Goal: Task Accomplishment & Management: Manage account settings

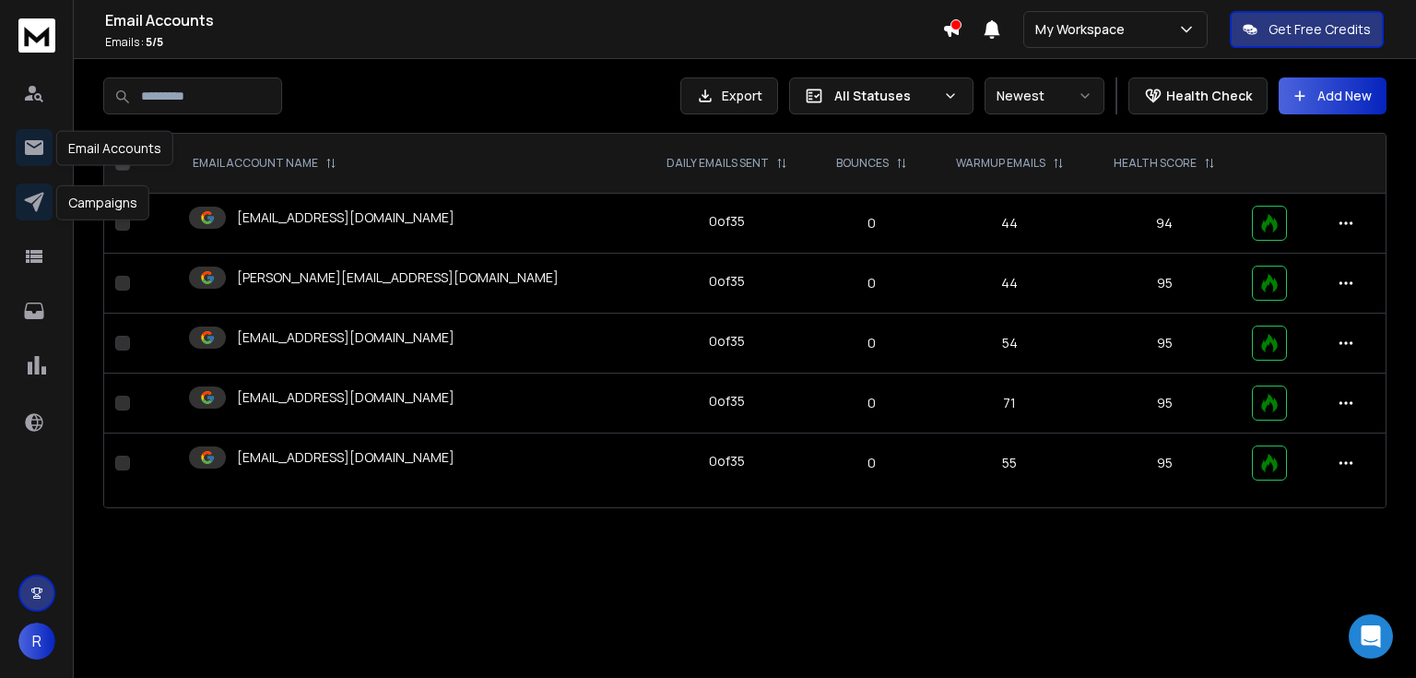
click at [41, 208] on icon at bounding box center [34, 202] width 22 height 22
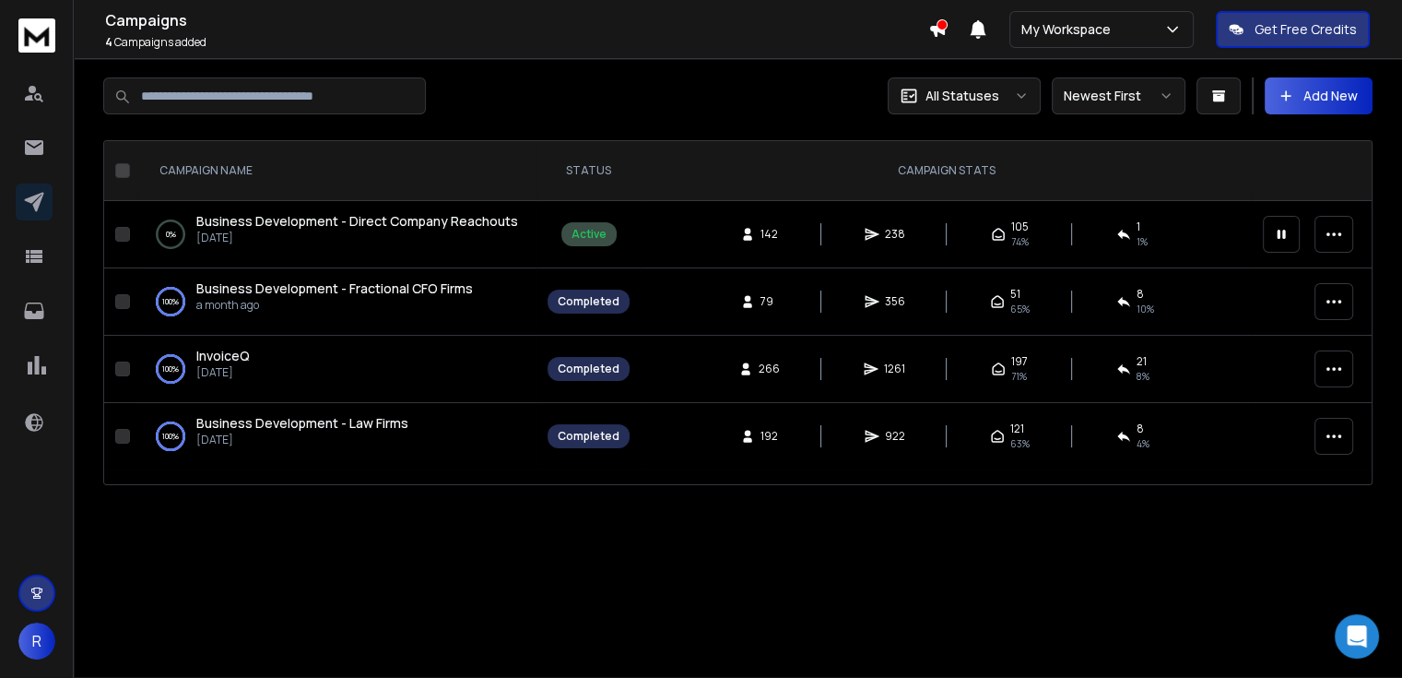
click at [320, 213] on span "Business Development - Direct Company Reachouts" at bounding box center [357, 221] width 322 height 18
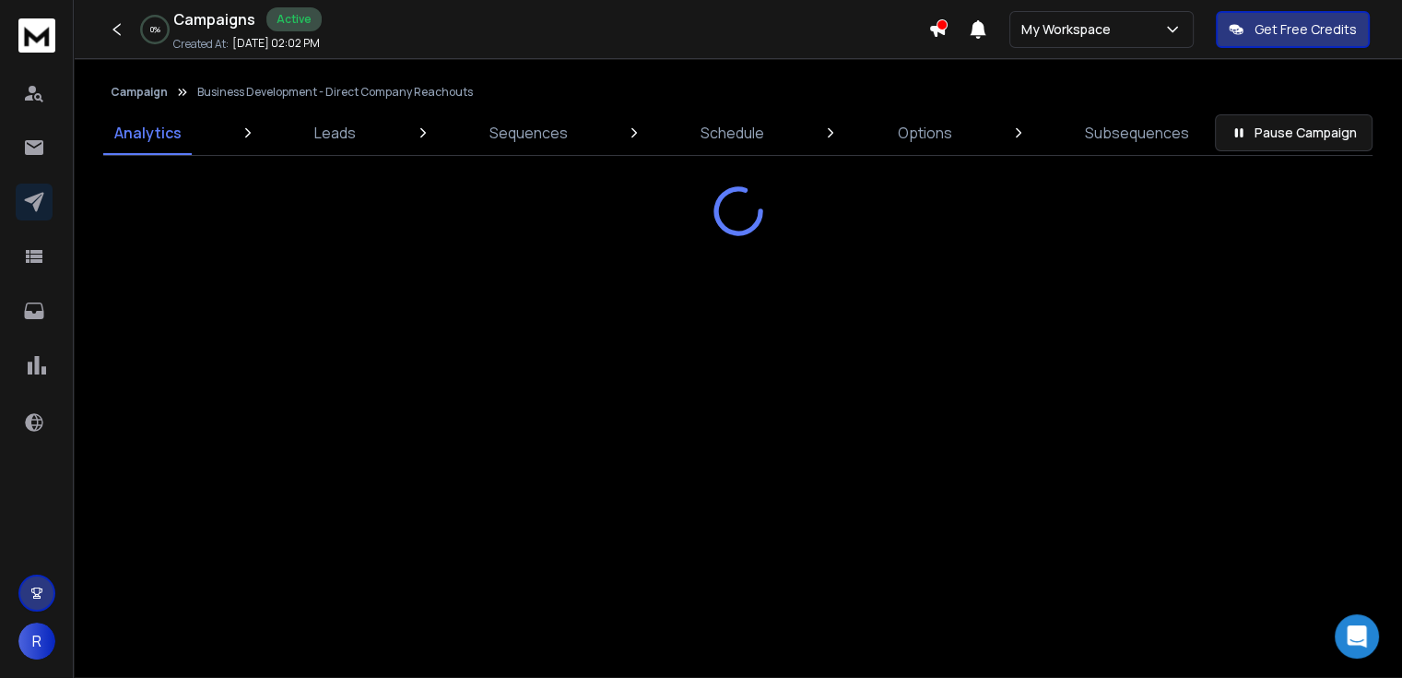
click at [361, 101] on div "Campaign Business Development - Direct Company Reachouts" at bounding box center [737, 91] width 1269 height 29
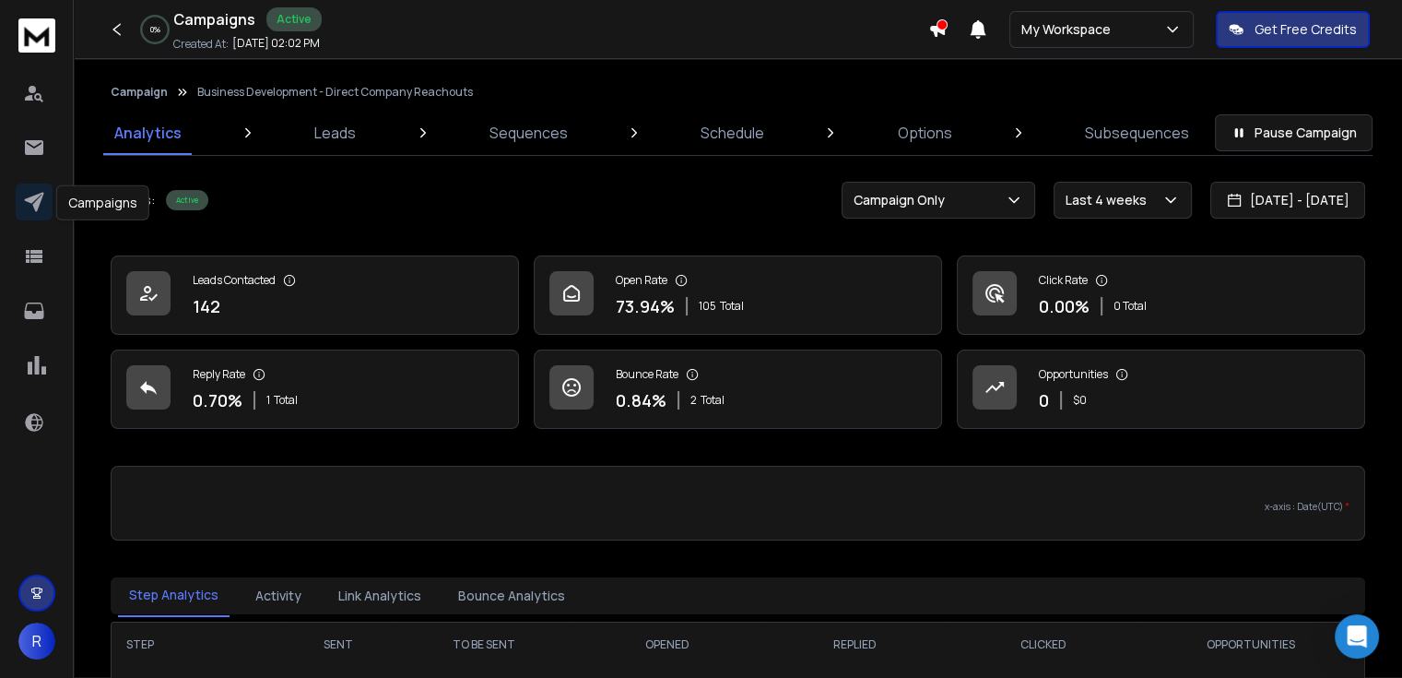
click at [32, 195] on icon at bounding box center [34, 202] width 22 height 22
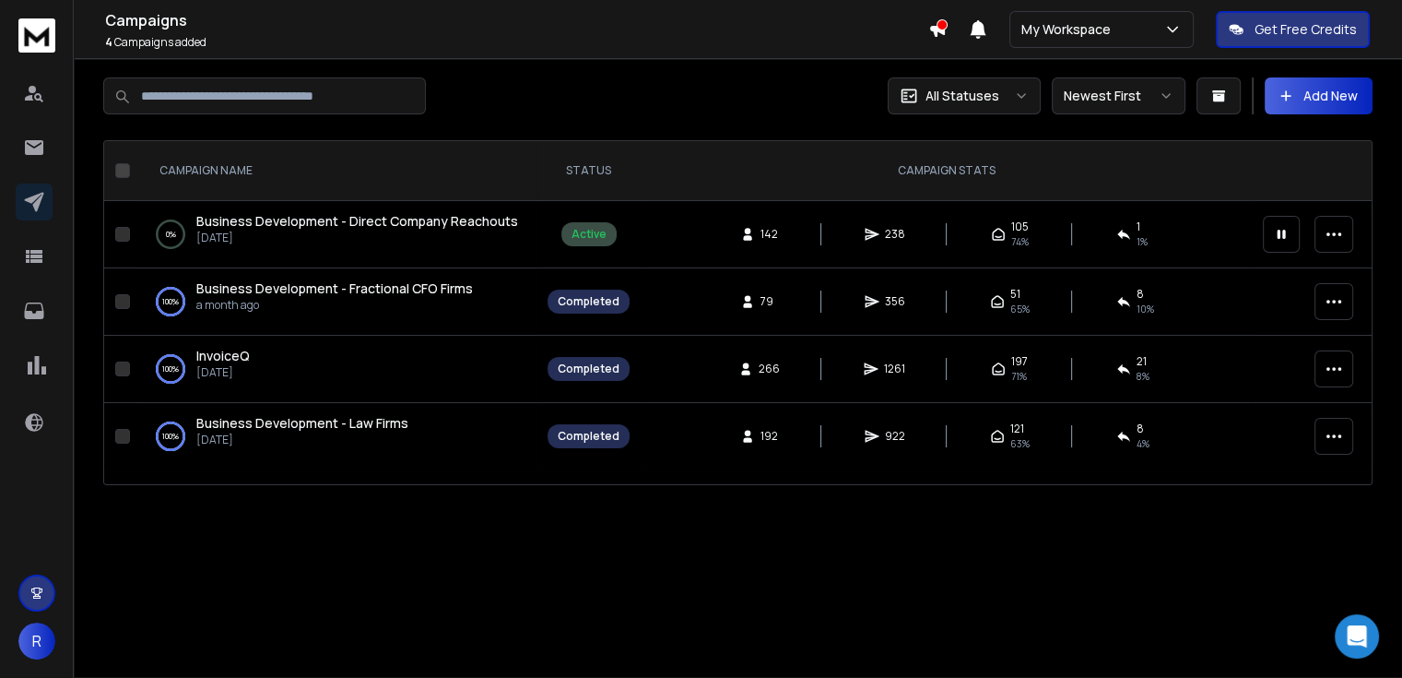
click at [279, 224] on span "Business Development - Direct Company Reachouts" at bounding box center [357, 221] width 322 height 18
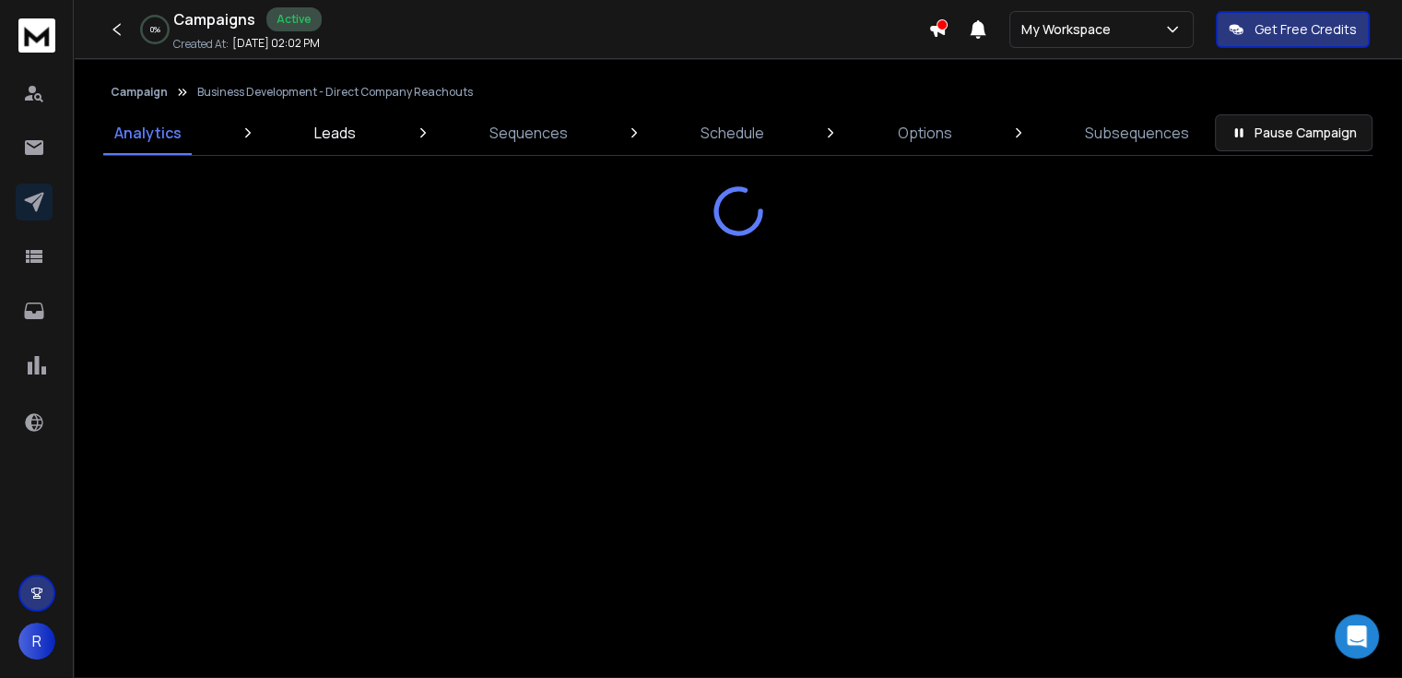
click at [337, 141] on p "Leads" at bounding box center [334, 133] width 41 height 22
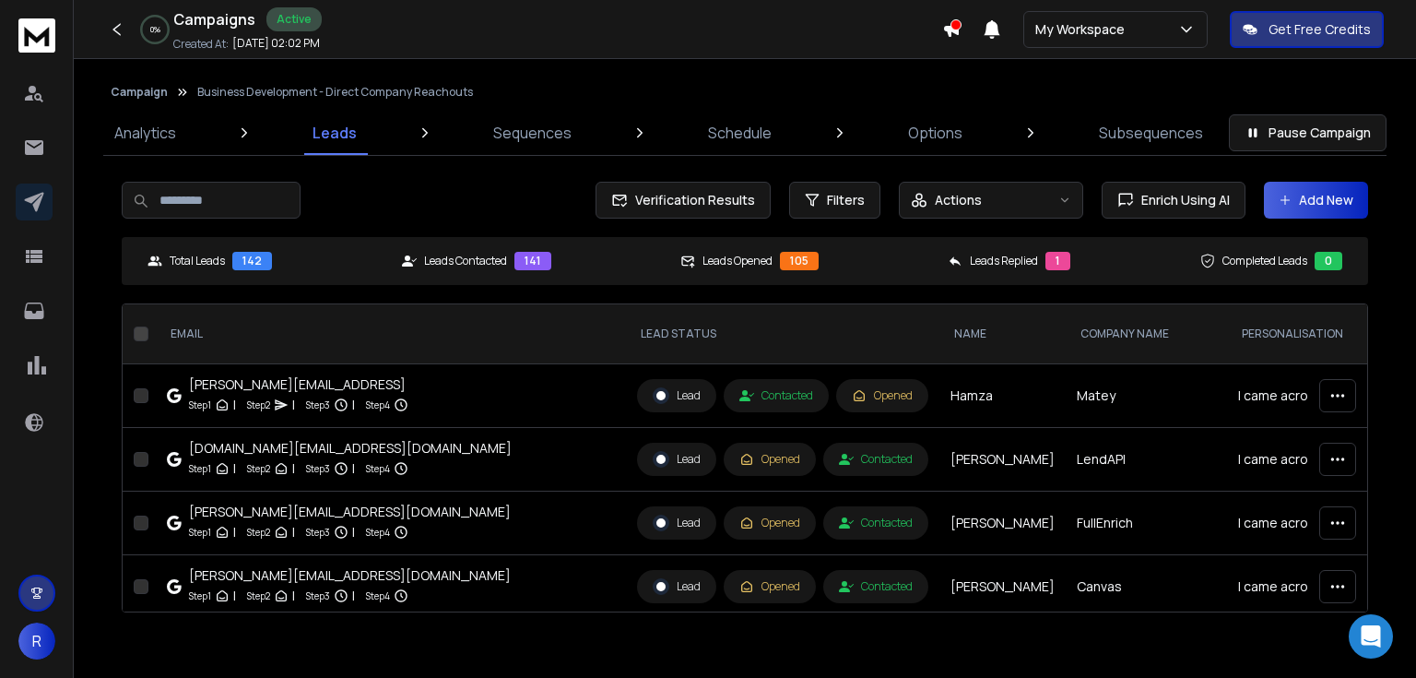
click at [236, 194] on input at bounding box center [211, 200] width 179 height 37
type input "****"
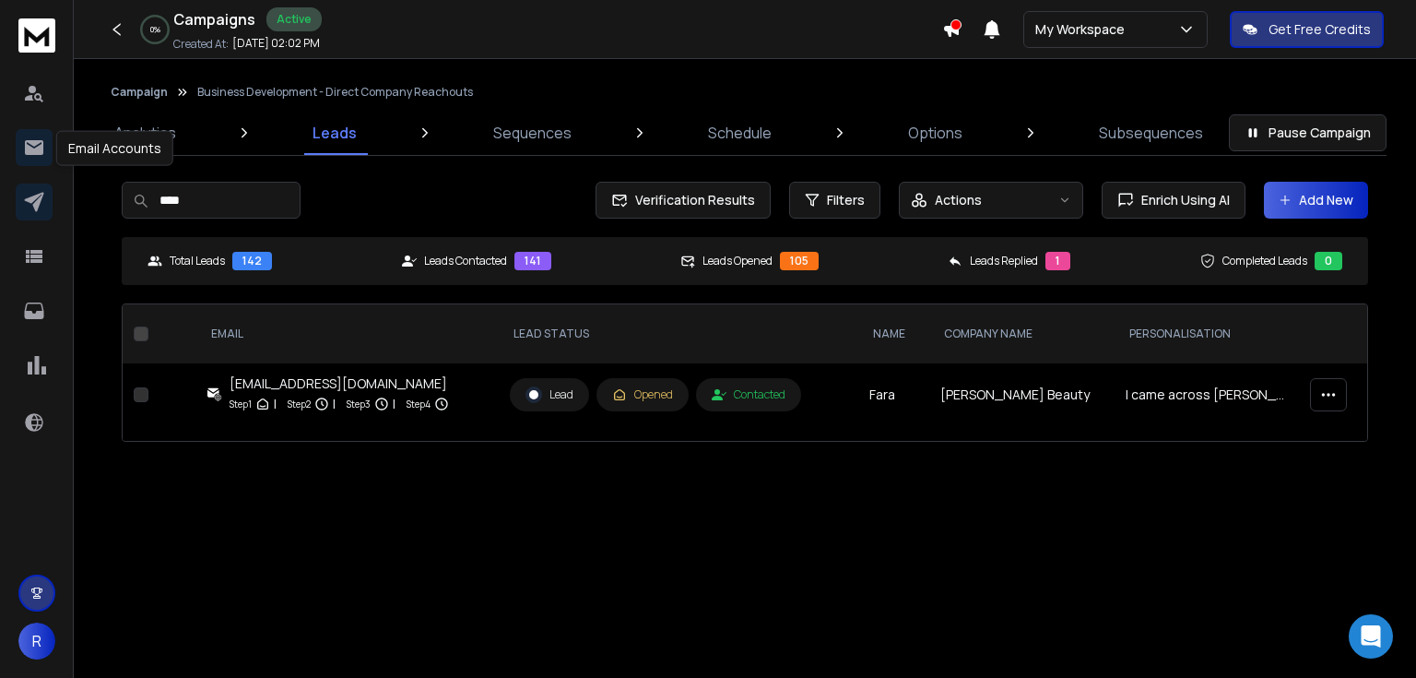
click at [26, 139] on icon at bounding box center [34, 147] width 22 height 22
